Goal: Task Accomplishment & Management: Use online tool/utility

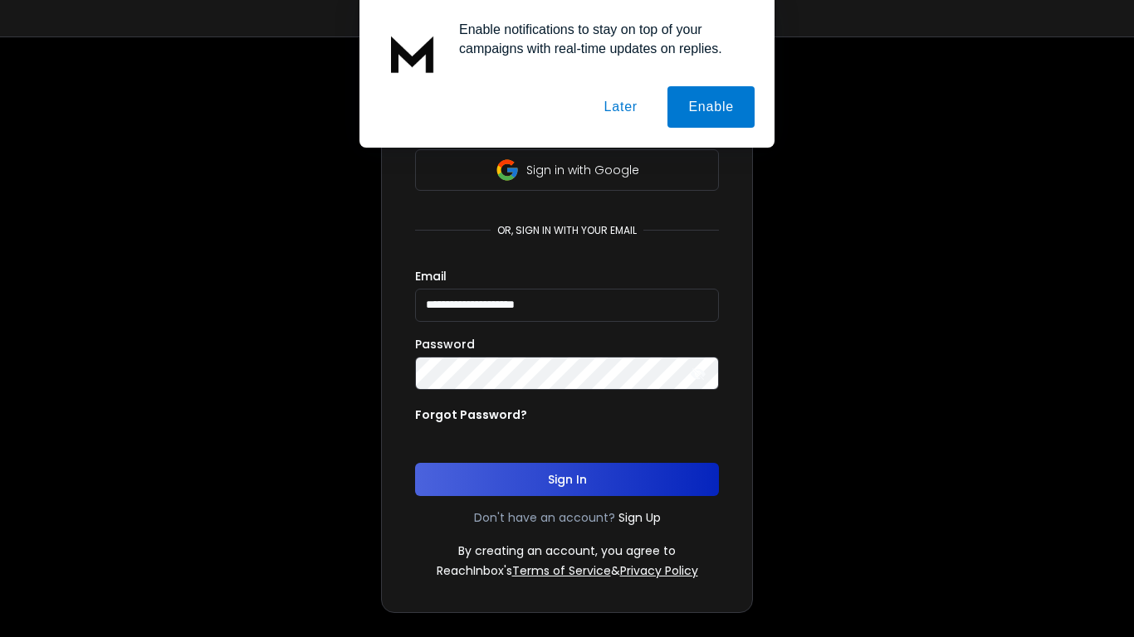
type input "**********"
click at [567, 479] on button "Sign In" at bounding box center [567, 479] width 304 height 33
